Goal: Task Accomplishment & Management: Manage account settings

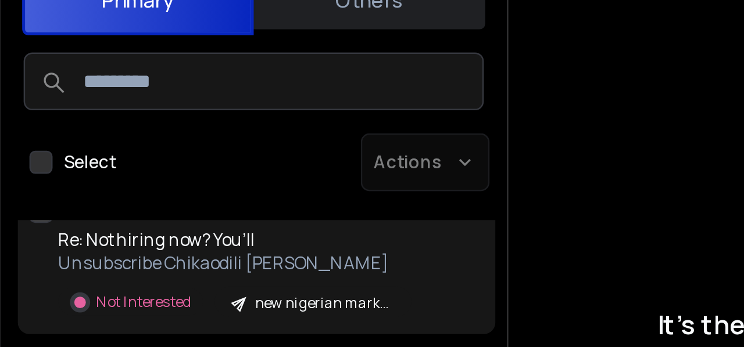
scroll to position [20, 0]
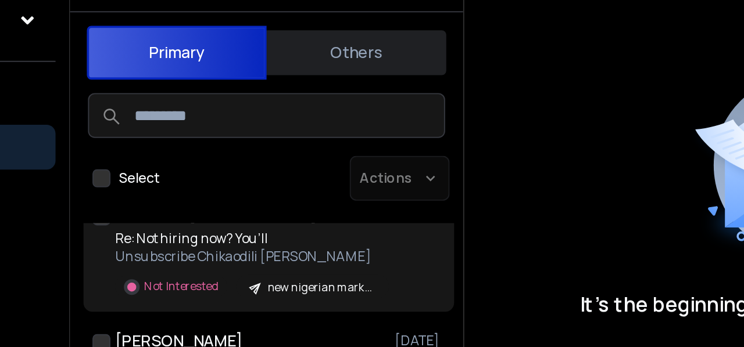
click at [346, 242] on p "Unsubscribe Chikaodili [PERSON_NAME]" at bounding box center [279, 245] width 139 height 9
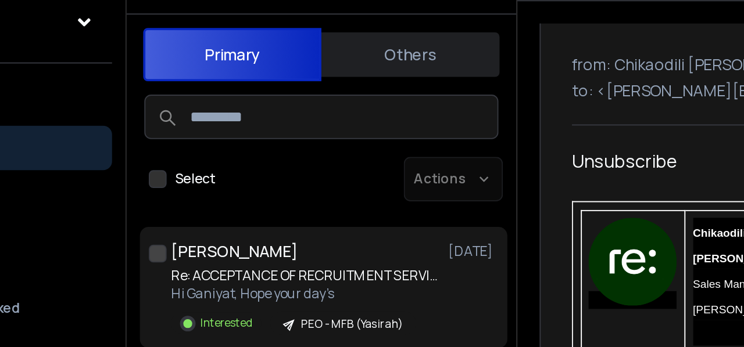
scroll to position [66, 0]
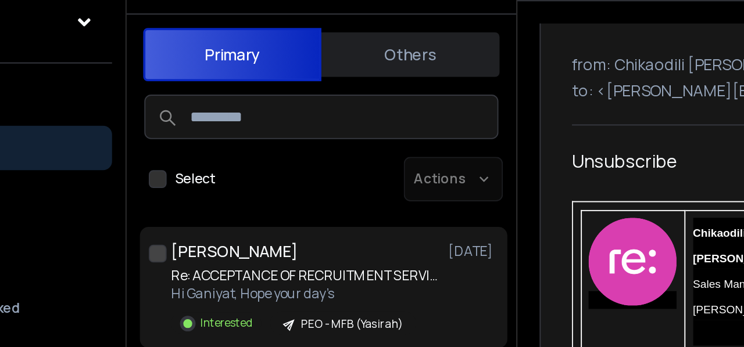
click at [306, 267] on p "Hi Ganiyat, Hope your day’s" at bounding box center [279, 264] width 139 height 9
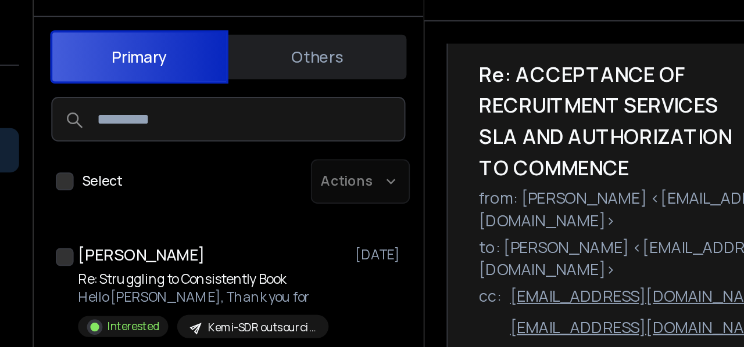
scroll to position [0, 0]
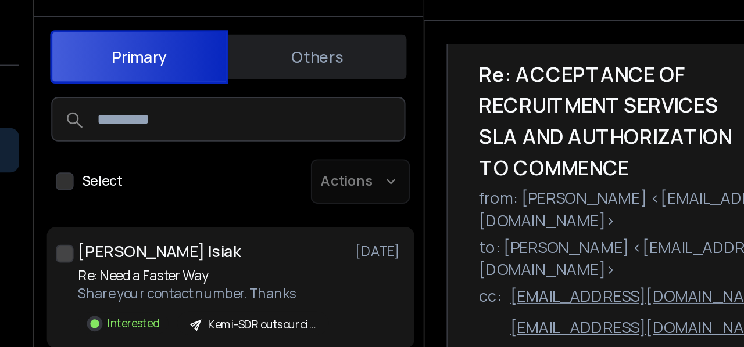
click at [335, 258] on p "Re: Need a Faster Way" at bounding box center [275, 254] width 131 height 9
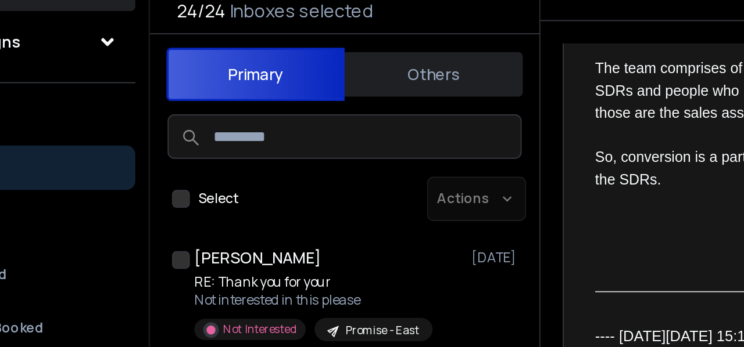
scroll to position [335, 0]
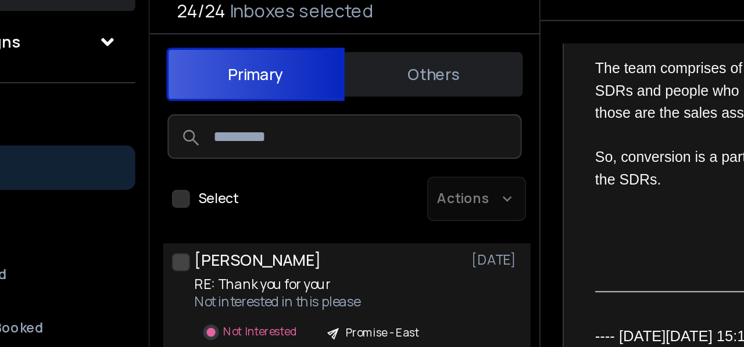
click at [360, 224] on div "[PERSON_NAME] [DATE] RE: Thank you for your Not interested in this please Not I…" at bounding box center [289, 255] width 192 height 63
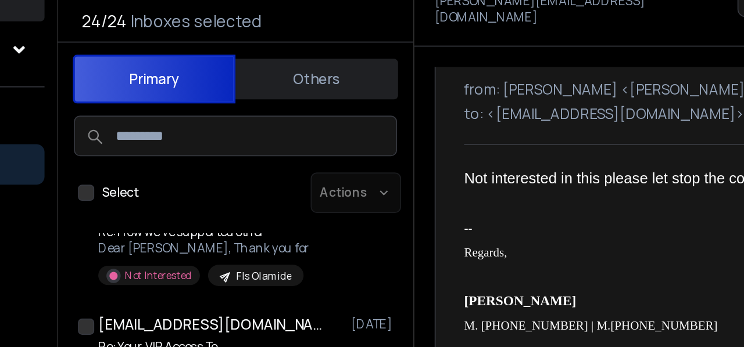
scroll to position [686, 0]
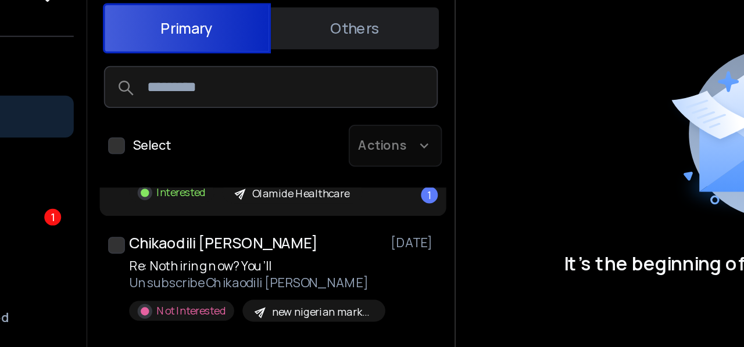
scroll to position [51, 0]
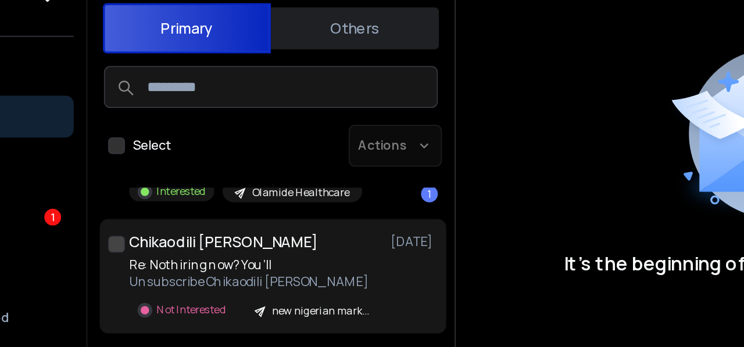
click at [320, 276] on p "Unsubscribe Chikaodili [PERSON_NAME]" at bounding box center [279, 280] width 139 height 9
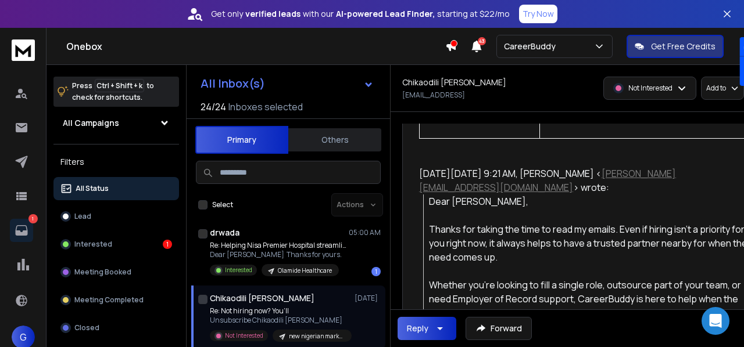
scroll to position [303, 0]
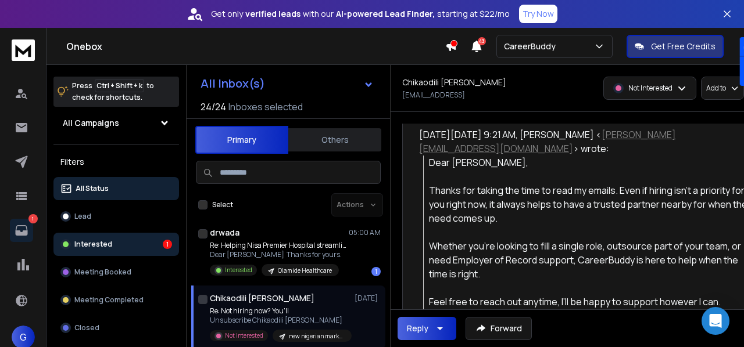
click at [125, 248] on button "Interested 1" at bounding box center [115, 244] width 125 height 23
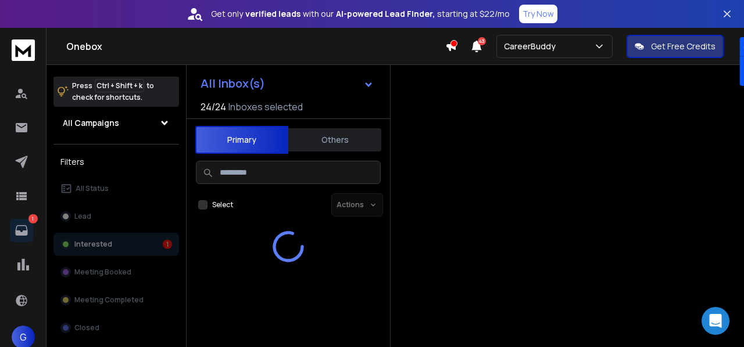
scroll to position [0, 0]
